Goal: Task Accomplishment & Management: Manage account settings

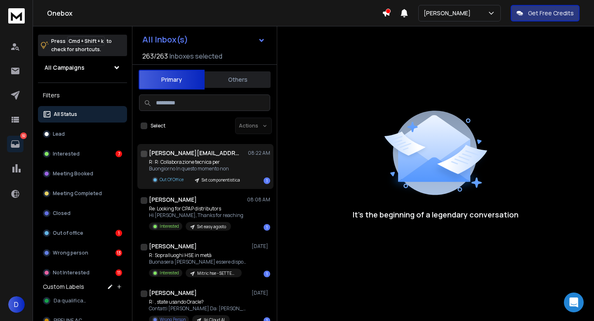
click at [253, 171] on div "R: R: Collaborazione tecnica per Buongiorno In questo momento non Out Of Office…" at bounding box center [209, 171] width 121 height 25
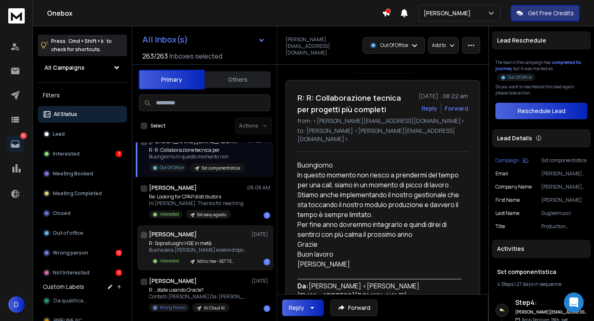
scroll to position [12, 0]
click at [249, 237] on div "R: Sopralluoghi HSE in metà Buonasera Amedeo Potrei essere disponibile Interest…" at bounding box center [209, 252] width 121 height 25
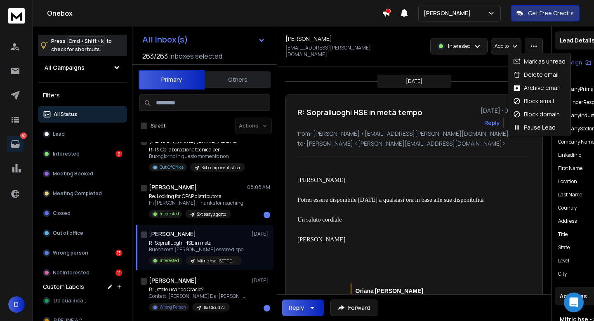
click at [537, 43] on icon "button" at bounding box center [533, 45] width 7 height 7
click at [548, 61] on div "Mark as unread" at bounding box center [539, 61] width 52 height 8
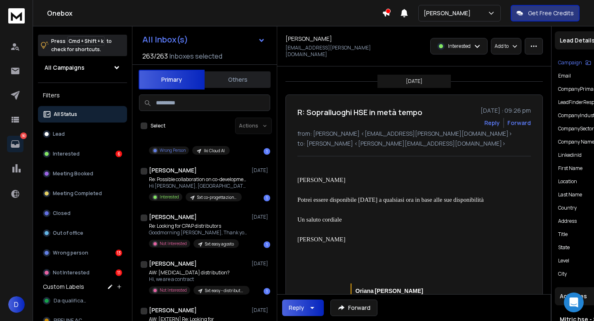
scroll to position [171, 0]
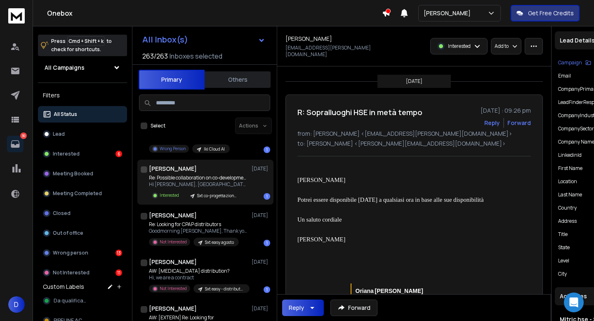
click at [250, 189] on div "Re: Possible collaboration on co-development Hi Luca, Nice to meet Interested S…" at bounding box center [209, 186] width 121 height 25
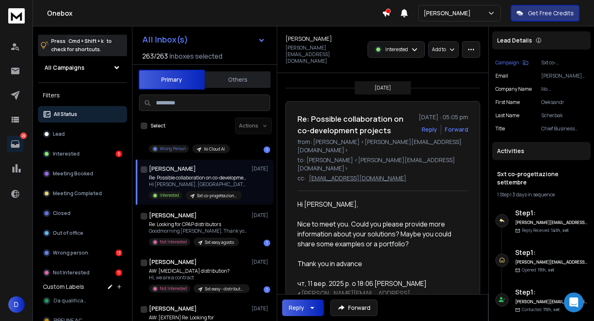
click at [469, 47] on button "button" at bounding box center [471, 49] width 18 height 16
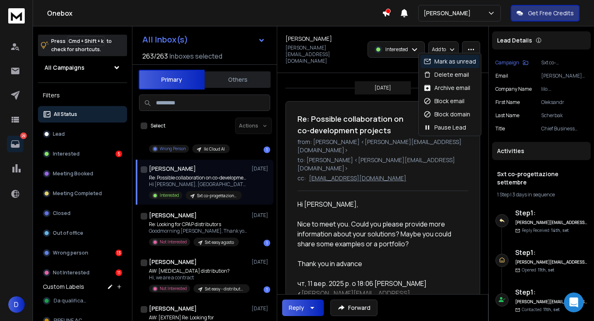
click at [458, 63] on div "Mark as unread" at bounding box center [449, 61] width 52 height 8
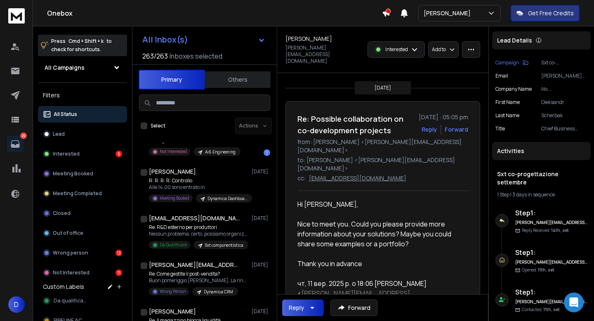
scroll to position [822, 0]
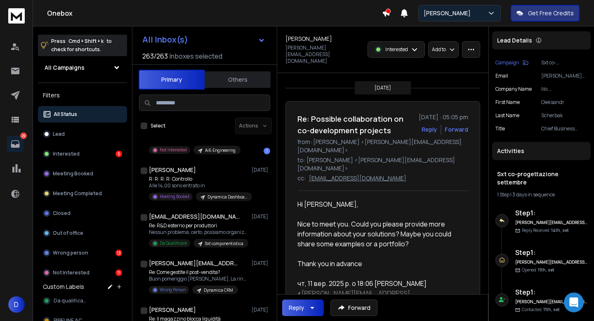
click at [437, 14] on p "[PERSON_NAME]" at bounding box center [448, 13] width 50 height 8
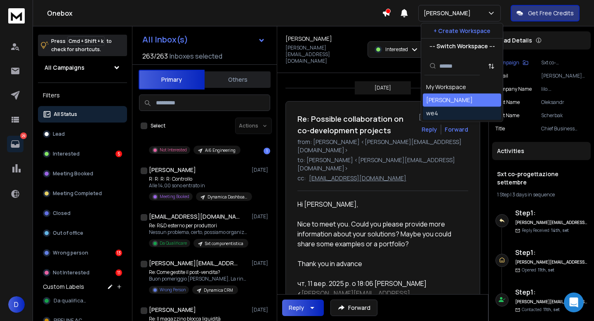
click at [436, 117] on div "we4" at bounding box center [462, 113] width 78 height 13
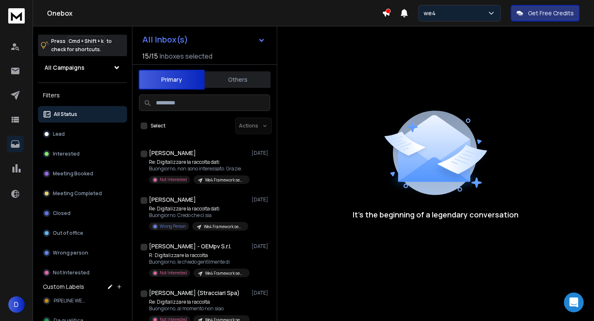
click at [435, 8] on button "we4" at bounding box center [459, 13] width 82 height 16
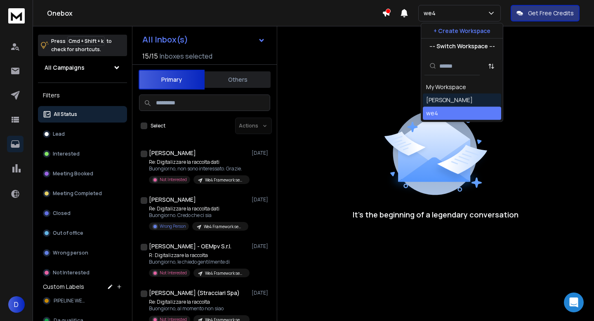
click at [446, 98] on div "[PERSON_NAME]" at bounding box center [449, 100] width 47 height 8
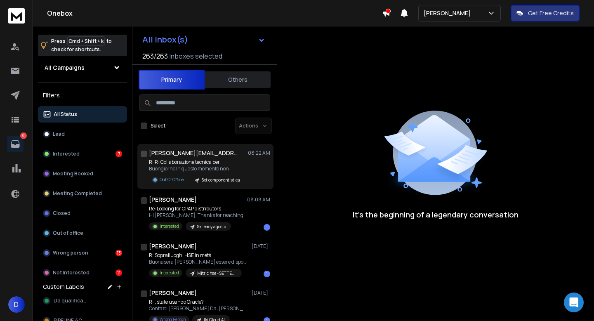
click at [247, 179] on div "R: R: Collaborazione tecnica per Buongiorno In questo momento non Out Of Office…" at bounding box center [209, 171] width 121 height 25
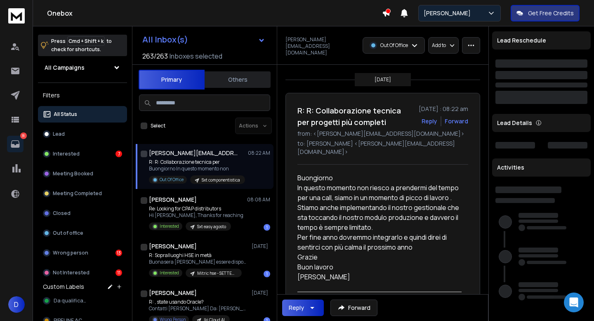
click at [460, 17] on button "[PERSON_NAME]" at bounding box center [459, 13] width 82 height 16
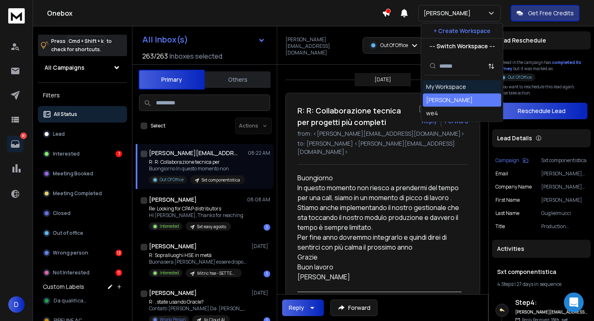
click at [352, 68] on div "v.guglielmucci@mentasti.com Out Of Office Add to Out Of Office Add to Today R: …" at bounding box center [382, 186] width 211 height 321
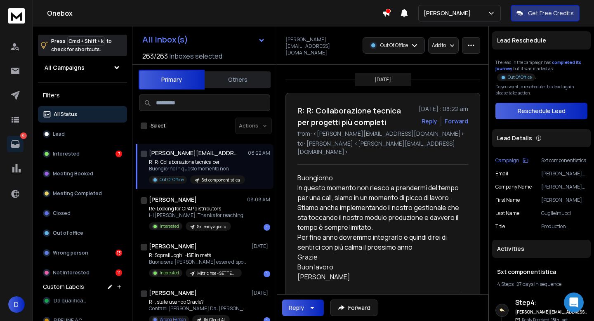
click at [480, 47] on button "button" at bounding box center [471, 45] width 18 height 16
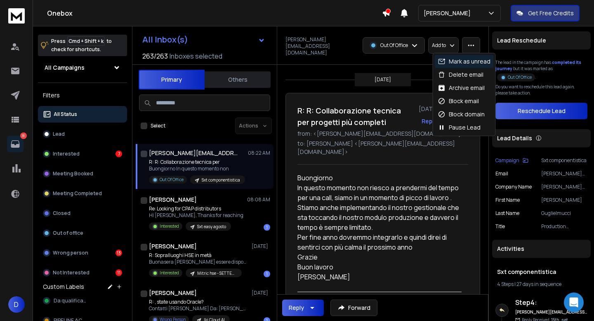
click at [478, 62] on div "Mark as unread" at bounding box center [464, 61] width 52 height 8
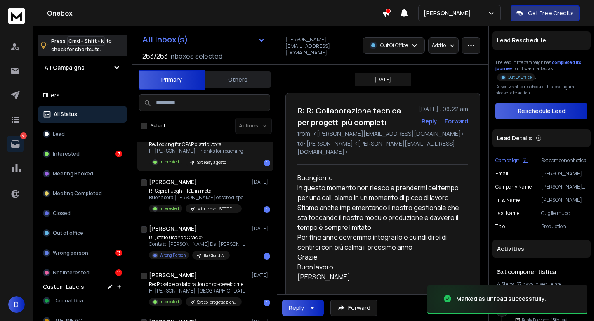
scroll to position [69, 0]
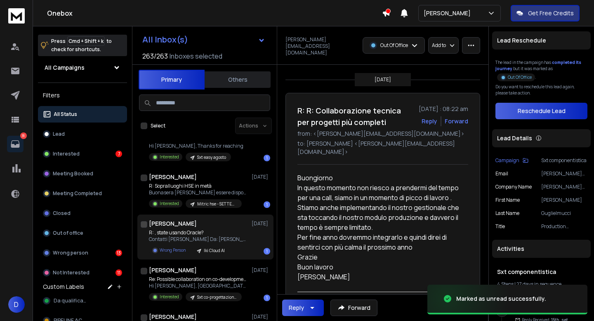
click at [252, 236] on div "R: , state usando Oracle? Contatti ing Betti Da: Marco Wrong Person Iki Cloud A…" at bounding box center [209, 241] width 121 height 25
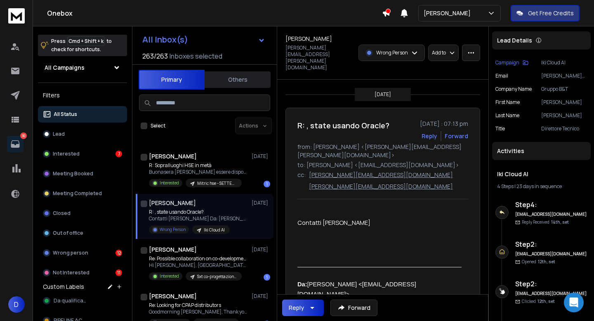
scroll to position [91, 0]
click at [475, 49] on icon "button" at bounding box center [470, 52] width 7 height 7
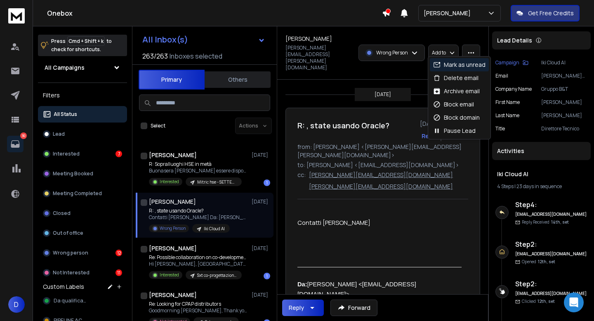
click at [470, 62] on div "Mark as unread" at bounding box center [459, 65] width 52 height 8
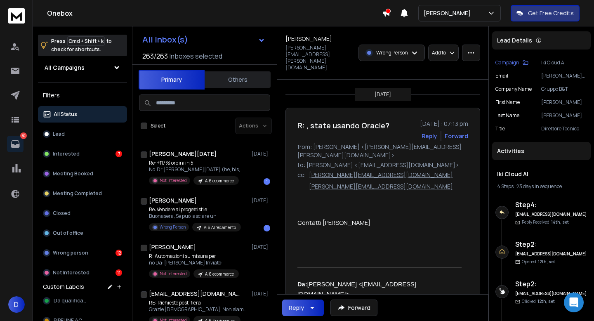
scroll to position [513, 0]
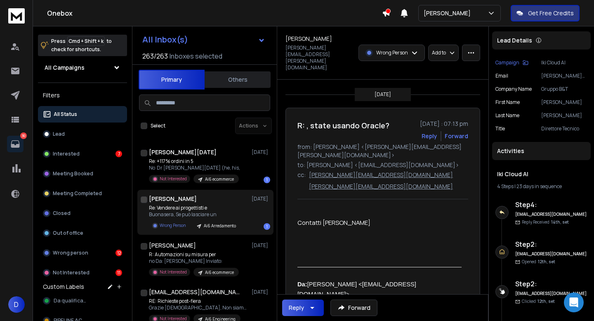
click at [243, 222] on div "Re: Vendere ai progettisti e Buonasera, Se può lasciare un Wrong Person Ai6 Arr…" at bounding box center [209, 216] width 121 height 25
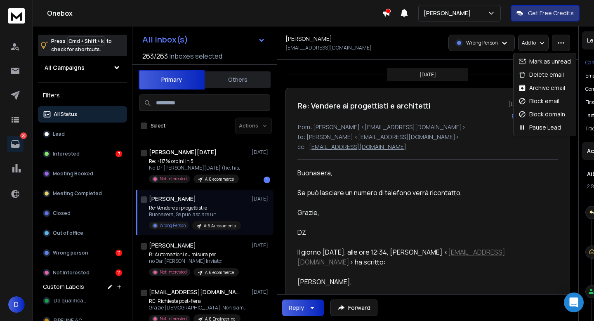
click at [562, 43] on icon "button" at bounding box center [560, 42] width 7 height 7
click at [534, 62] on div "Mark as unread" at bounding box center [544, 61] width 52 height 8
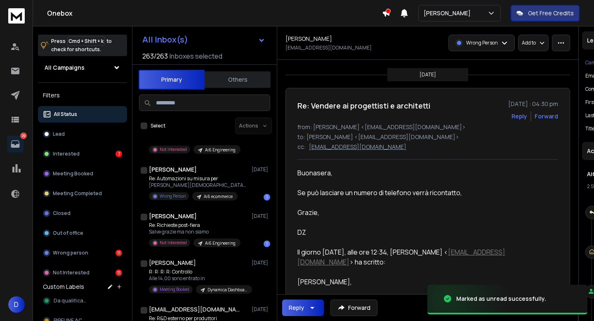
scroll to position [724, 0]
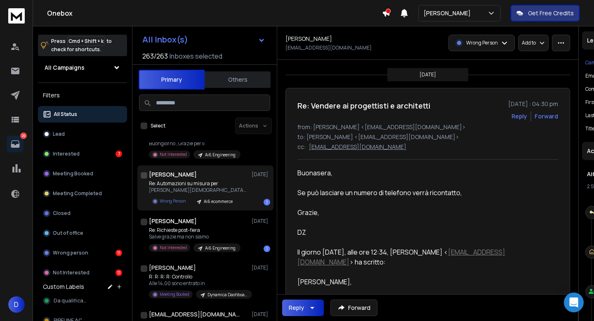
click at [246, 187] on div "Re: Automazioni su misura per Gentile Christian, la ringrazio per Wrong Person …" at bounding box center [209, 192] width 121 height 25
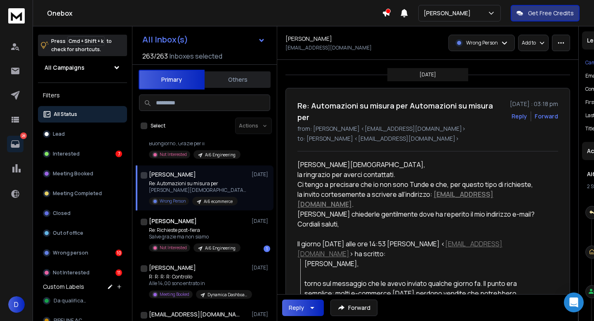
click at [564, 46] on icon "button" at bounding box center [560, 42] width 7 height 7
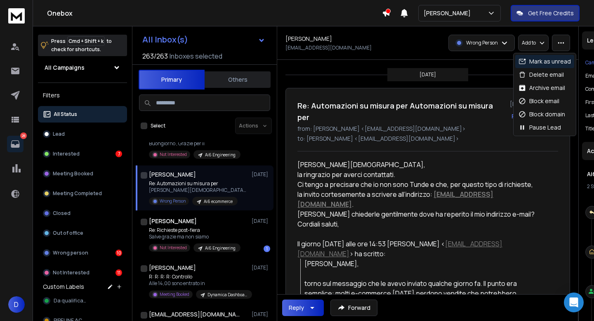
click at [539, 61] on div "Mark as unread" at bounding box center [544, 61] width 52 height 8
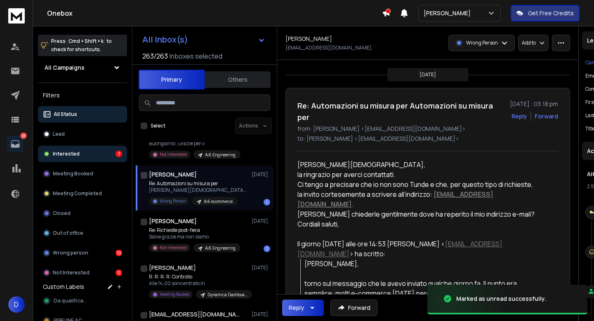
click at [113, 153] on button "Interested 7" at bounding box center [82, 154] width 89 height 16
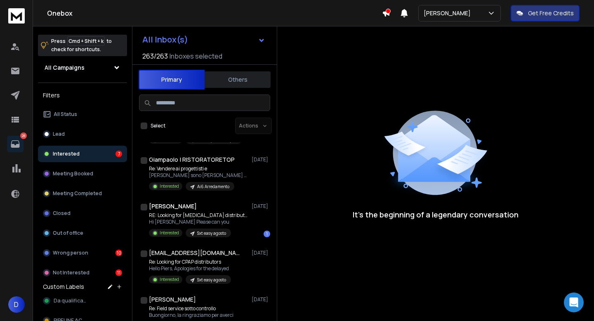
scroll to position [415, 0]
